Goal: Task Accomplishment & Management: Manage account settings

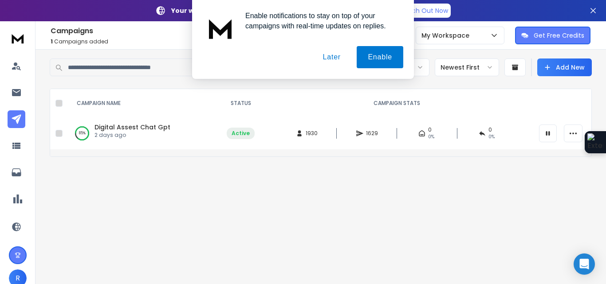
click at [592, 12] on div "Enable notifications to stay on top of your campaigns with real-time updates on…" at bounding box center [303, 39] width 606 height 79
click at [328, 54] on button "Later" at bounding box center [332, 57] width 40 height 22
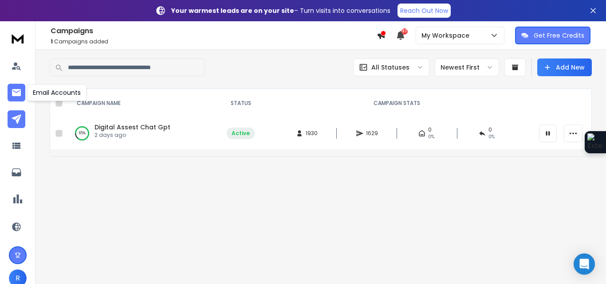
click at [16, 90] on icon at bounding box center [16, 92] width 9 height 7
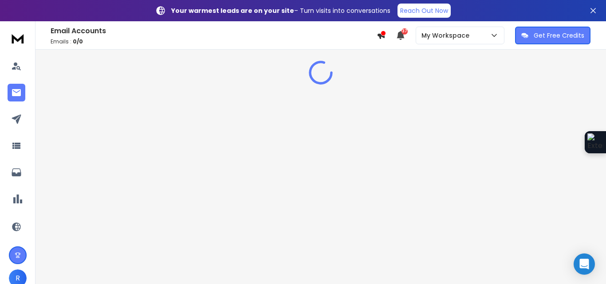
click at [592, 8] on div "Your warmest leads are on your site – Turn visits into conversations Reach Out …" at bounding box center [303, 10] width 606 height 21
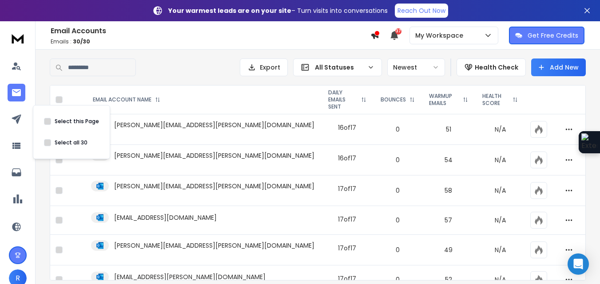
click at [60, 98] on button "Select this Page" at bounding box center [58, 99] width 7 height 7
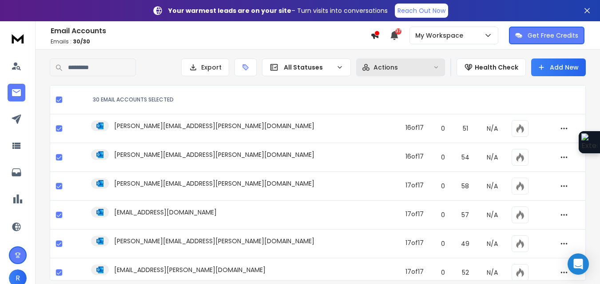
click at [384, 66] on p "Actions" at bounding box center [385, 67] width 24 height 9
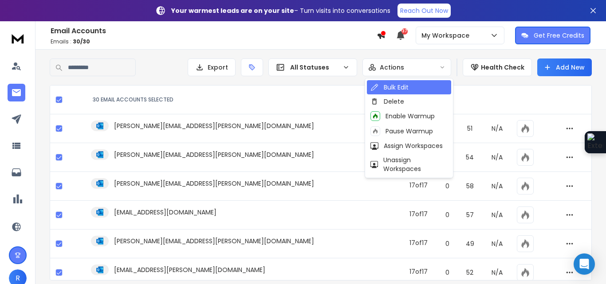
click at [385, 91] on div "Bulk Edit" at bounding box center [390, 87] width 38 height 9
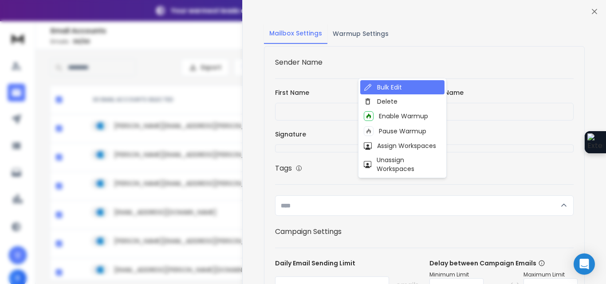
click at [594, 10] on body "Your warmest leads are on your site – Turn visits into conversations Reach Out …" at bounding box center [300, 142] width 600 height 284
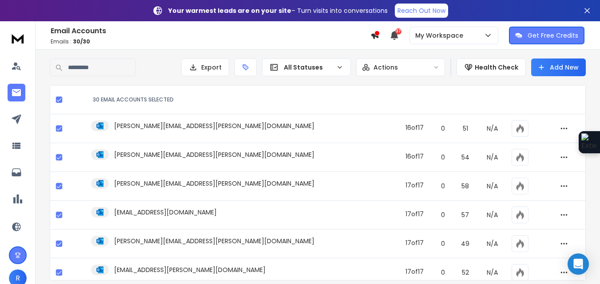
click at [587, 11] on icon at bounding box center [586, 10] width 5 height 5
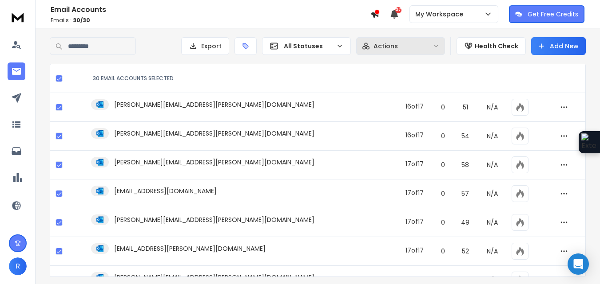
click at [383, 47] on p "Actions" at bounding box center [385, 46] width 24 height 9
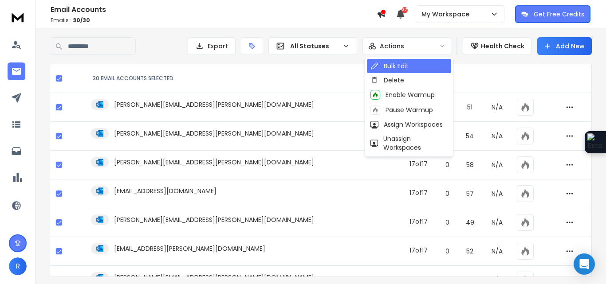
click at [385, 65] on div "Bulk Edit" at bounding box center [390, 66] width 38 height 9
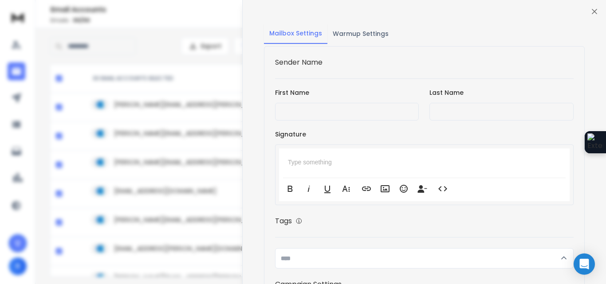
scroll to position [178, 0]
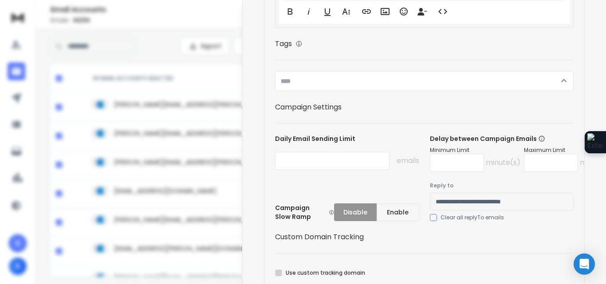
click at [304, 158] on input "number" at bounding box center [332, 161] width 114 height 18
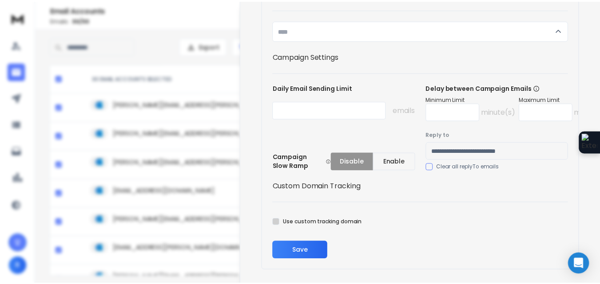
scroll to position [246, 0]
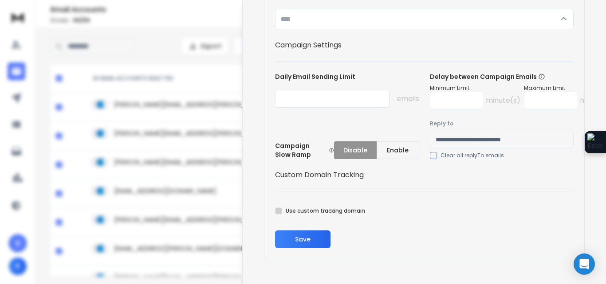
type input "**"
click at [308, 233] on button "Save" at bounding box center [302, 240] width 55 height 18
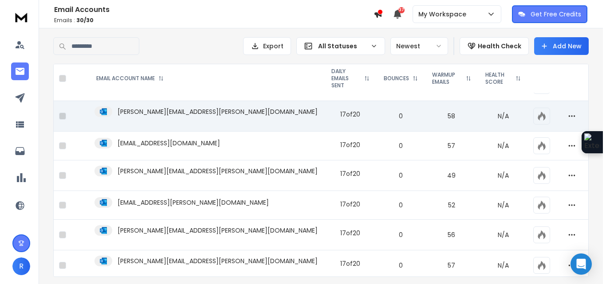
scroll to position [0, 0]
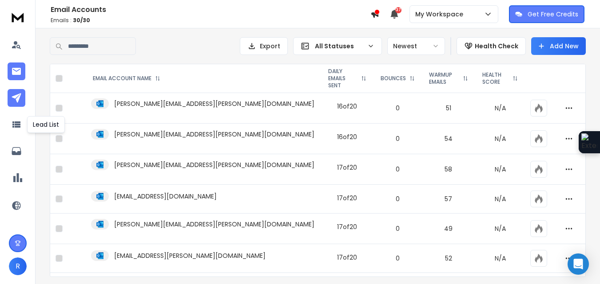
click at [16, 96] on icon at bounding box center [16, 97] width 9 height 9
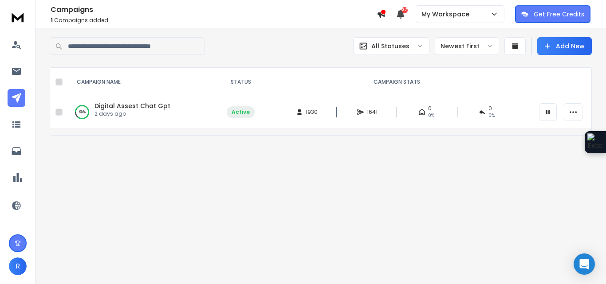
click at [213, 36] on div "Campaigns 1 Campaigns Added All Statuses Newest First Add New CAMPAIGN NAME STA…" at bounding box center [321, 86] width 571 height 116
click at [22, 266] on span "R" at bounding box center [18, 267] width 18 height 18
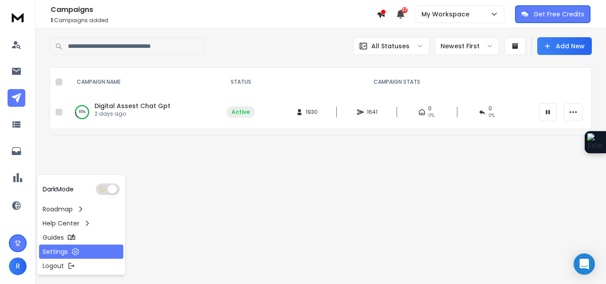
click at [43, 252] on p "Settings" at bounding box center [55, 252] width 25 height 9
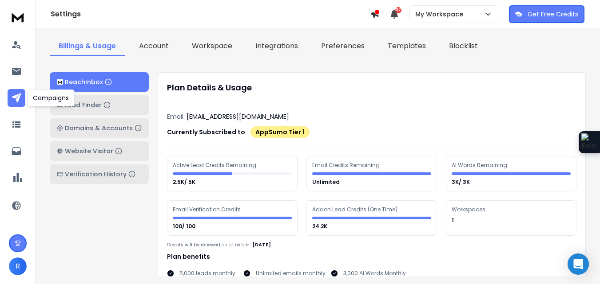
click at [17, 100] on icon at bounding box center [16, 97] width 9 height 9
